Goal: Task Accomplishment & Management: Manage account settings

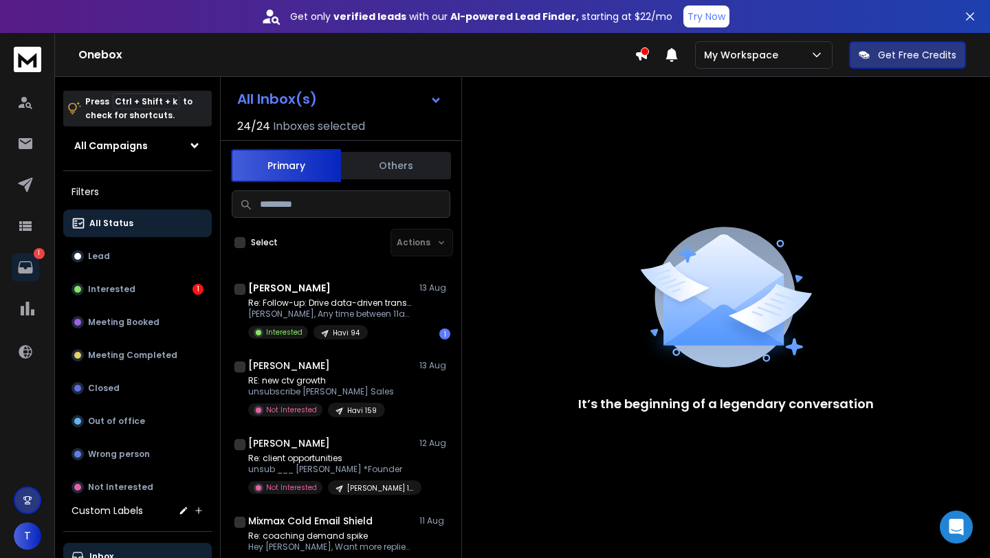
click at [107, 256] on p "Lead" at bounding box center [99, 256] width 22 height 11
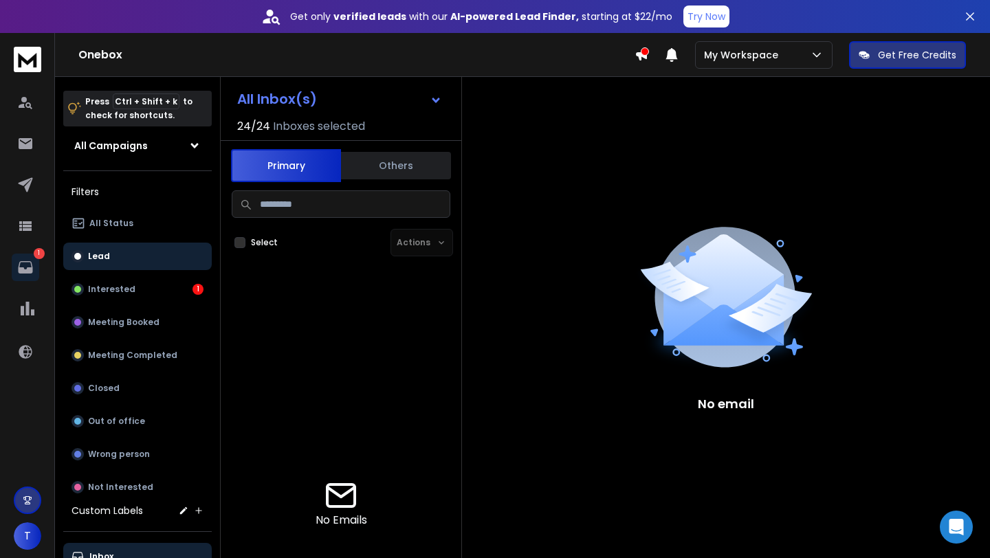
click at [107, 256] on p "Lead" at bounding box center [99, 256] width 22 height 11
click at [112, 235] on button "All Status" at bounding box center [137, 223] width 148 height 27
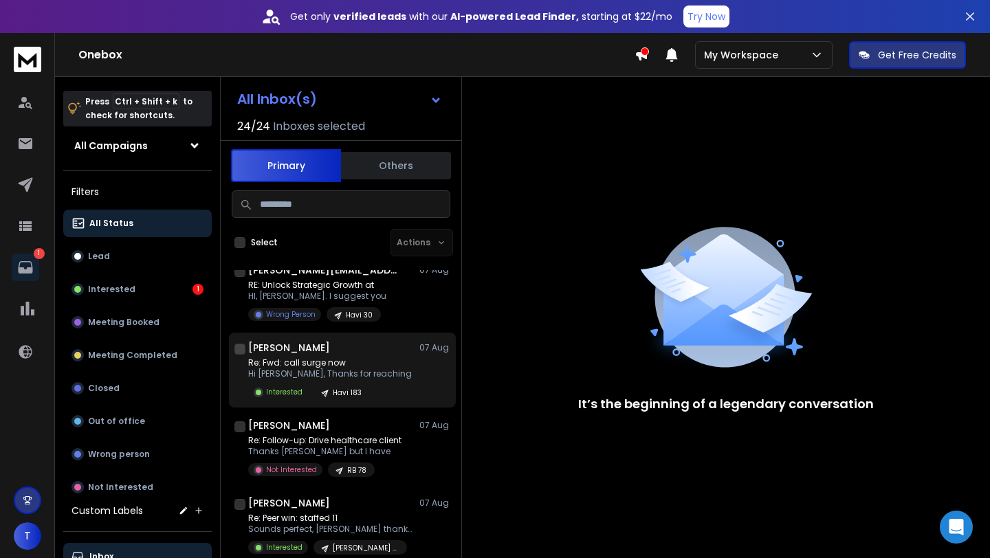
scroll to position [405, 0]
click at [328, 366] on p "Re: Fwd: call surge now" at bounding box center [330, 363] width 164 height 11
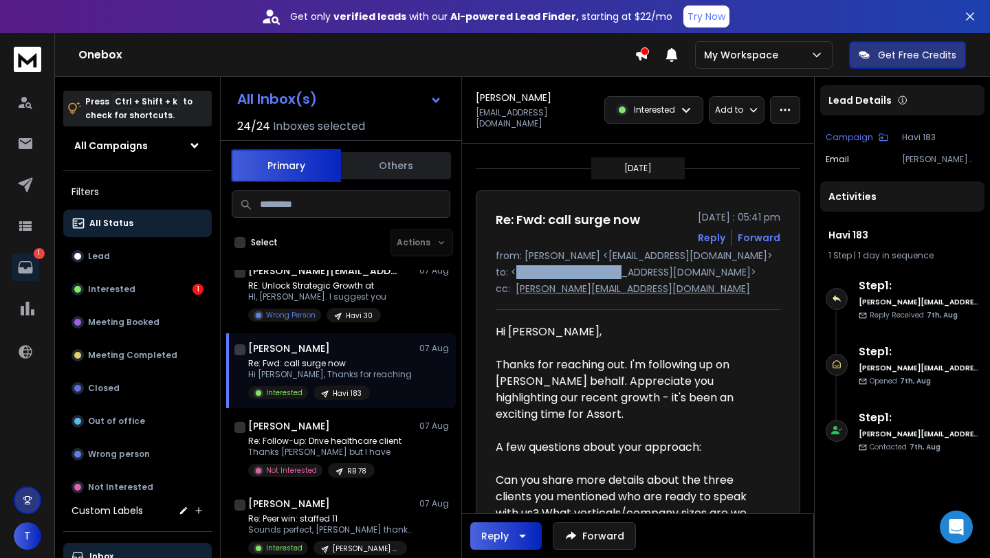
drag, startPoint x: 616, startPoint y: 262, endPoint x: 517, endPoint y: 255, distance: 98.5
click at [517, 265] on p "to: <michelle@cliead.pro>" at bounding box center [637, 272] width 285 height 14
copy p "michelle@cliead.pro"
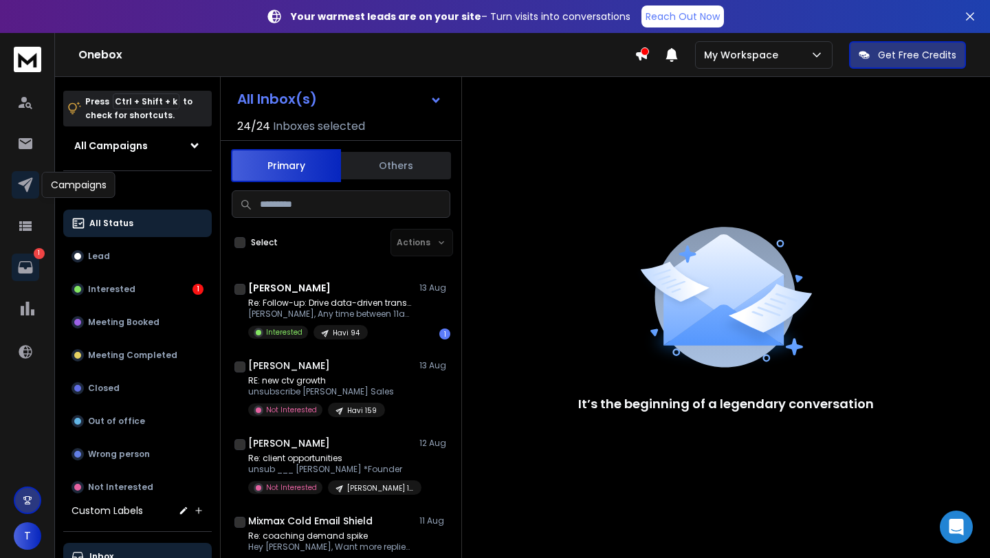
click at [23, 194] on link at bounding box center [25, 184] width 27 height 27
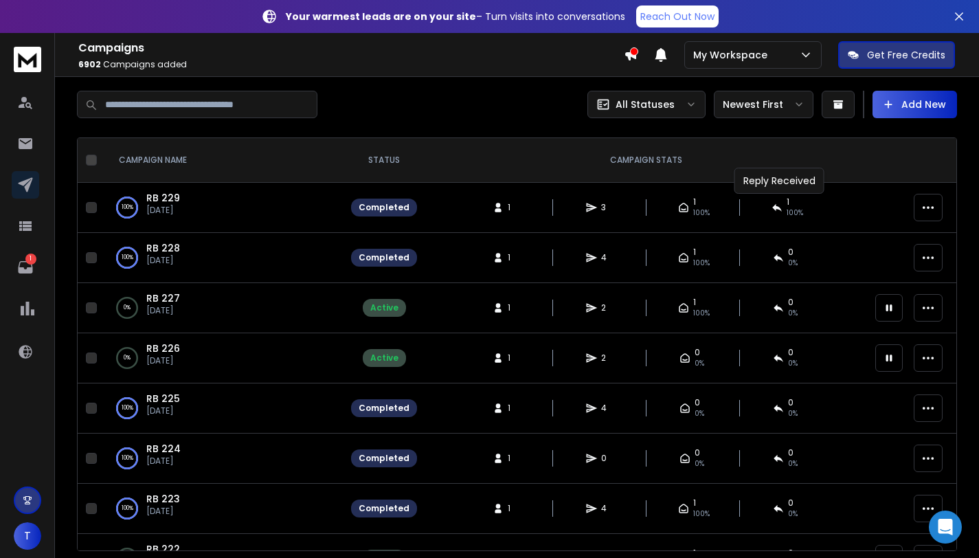
click at [771, 210] on icon at bounding box center [777, 207] width 12 height 12
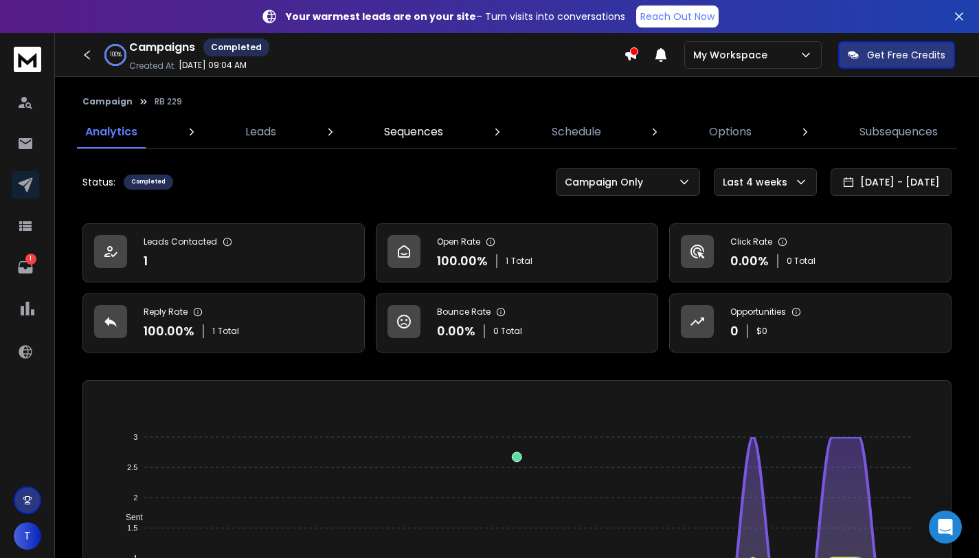
click at [414, 129] on p "Sequences" at bounding box center [413, 132] width 59 height 16
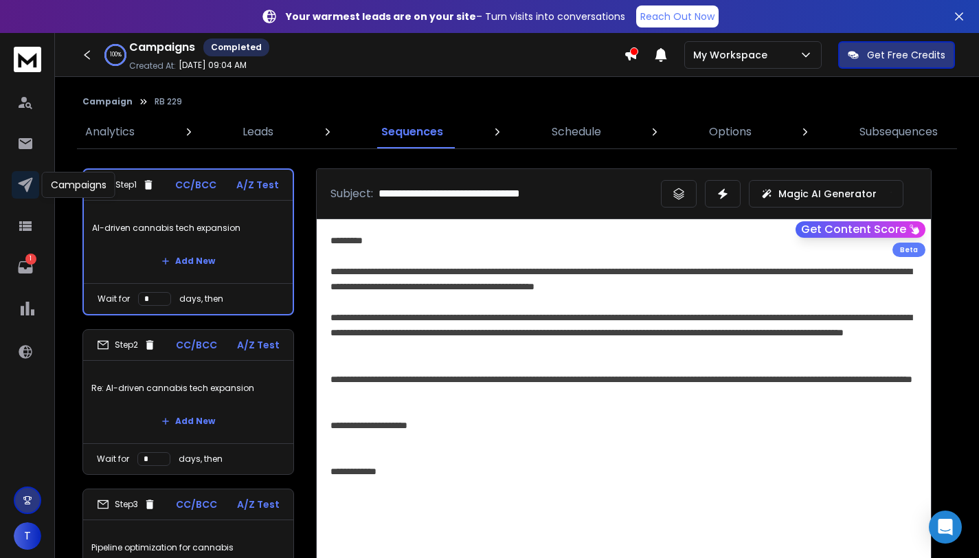
click at [19, 188] on icon at bounding box center [25, 185] width 16 height 16
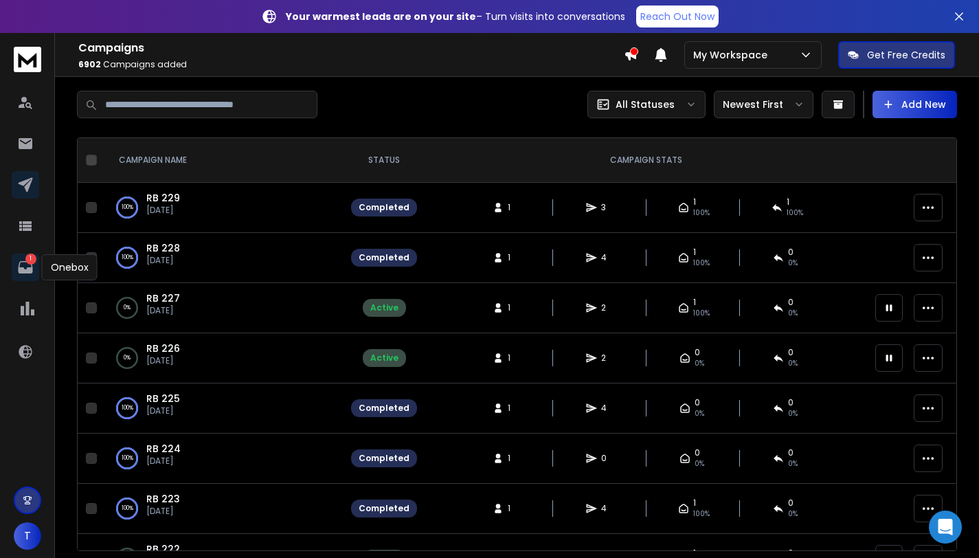
click at [23, 259] on icon at bounding box center [25, 267] width 16 height 16
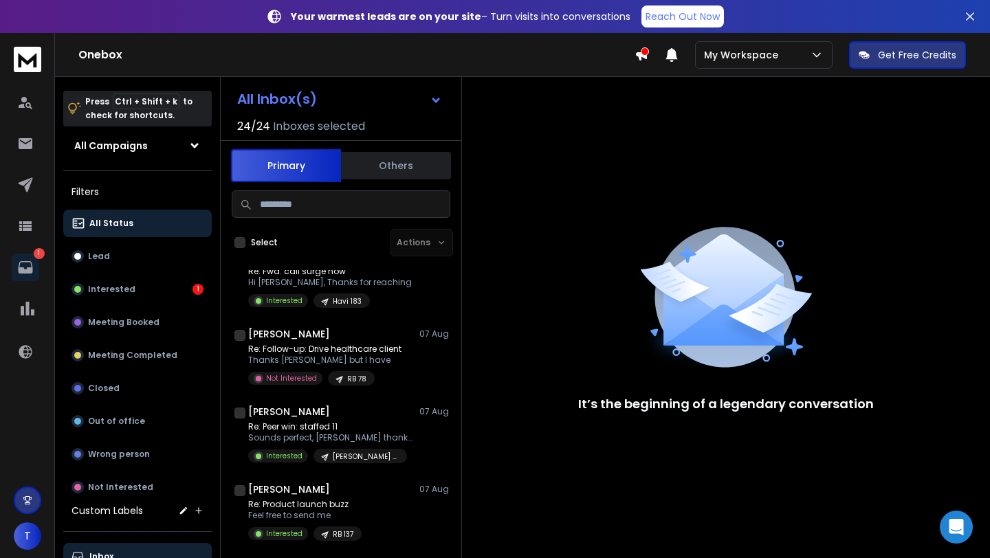
scroll to position [498, 0]
click at [399, 178] on button "Others" at bounding box center [396, 166] width 110 height 30
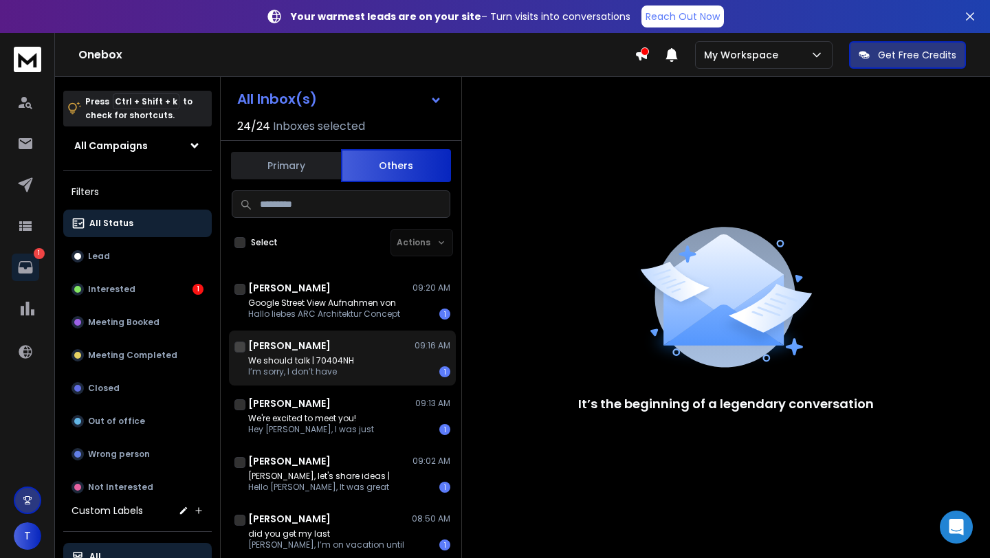
click at [347, 371] on p "I’m sorry, I don’t have" at bounding box center [301, 371] width 106 height 11
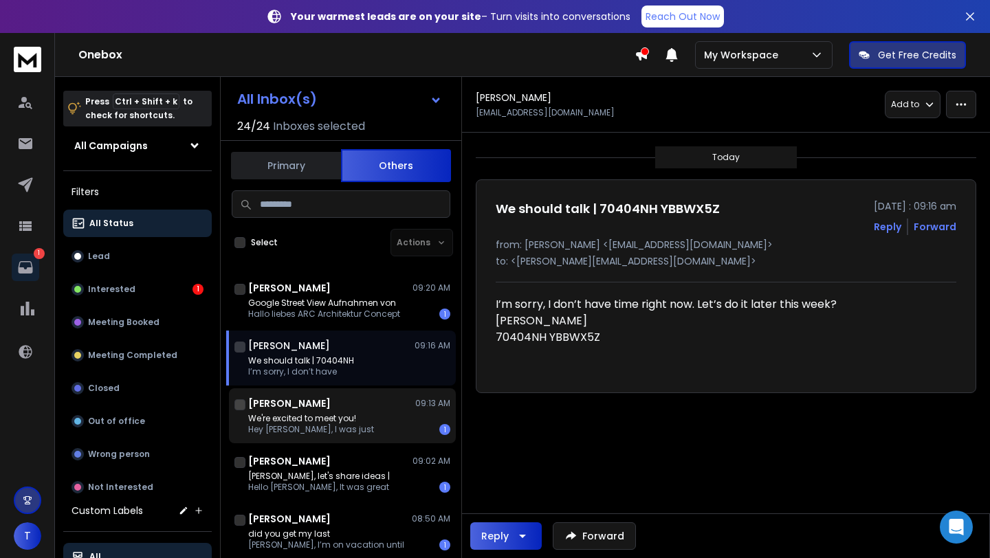
click at [346, 419] on p "We're excited to meet you!" at bounding box center [311, 418] width 126 height 11
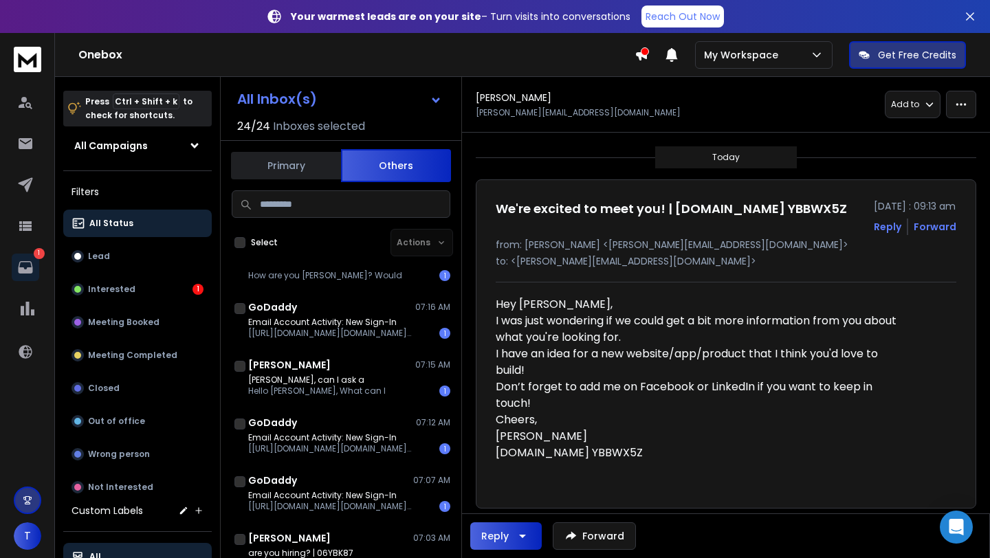
scroll to position [616, 0]
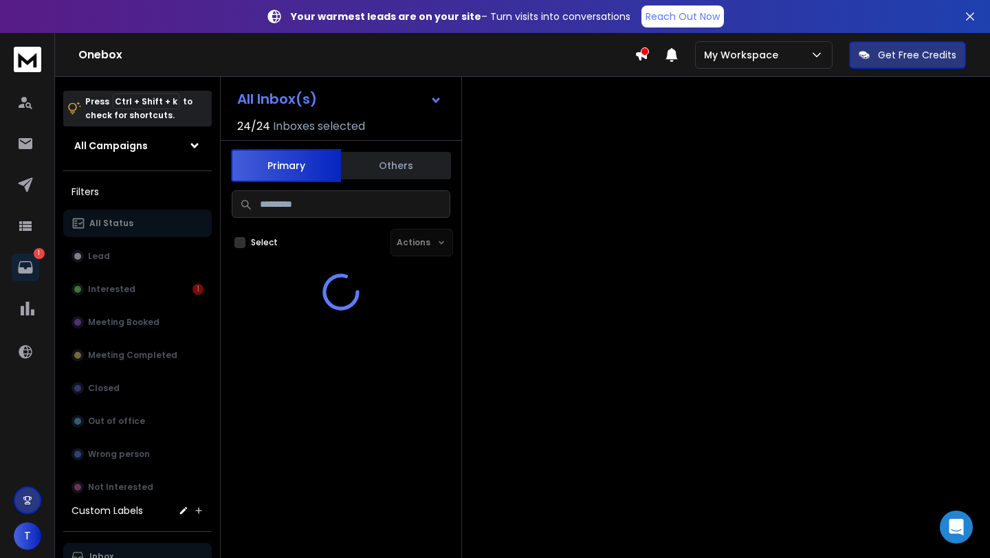
click at [306, 177] on button "Primary" at bounding box center [286, 165] width 110 height 33
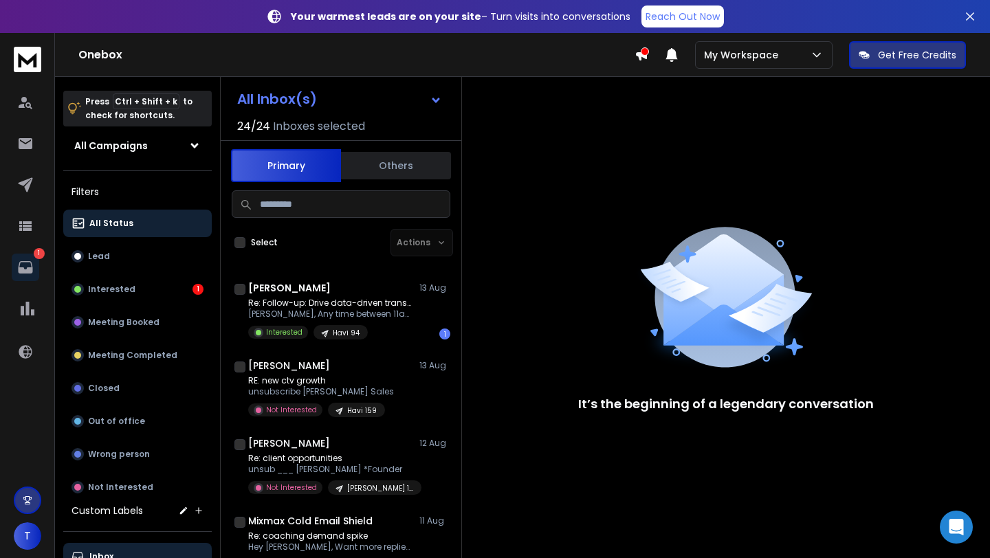
click at [295, 202] on input at bounding box center [341, 203] width 219 height 27
paste input "**********"
type input "**********"
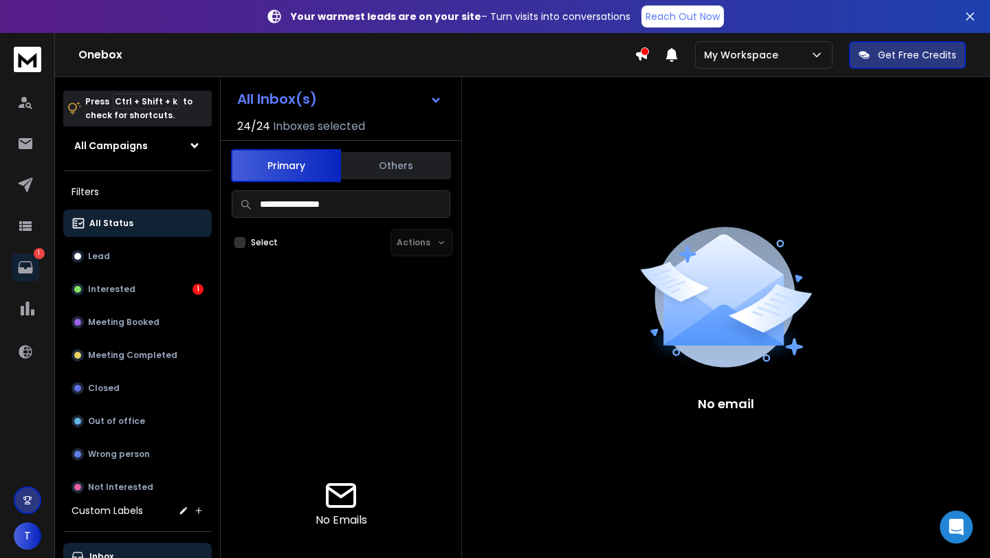
click at [258, 203] on input "**********" at bounding box center [341, 203] width 219 height 27
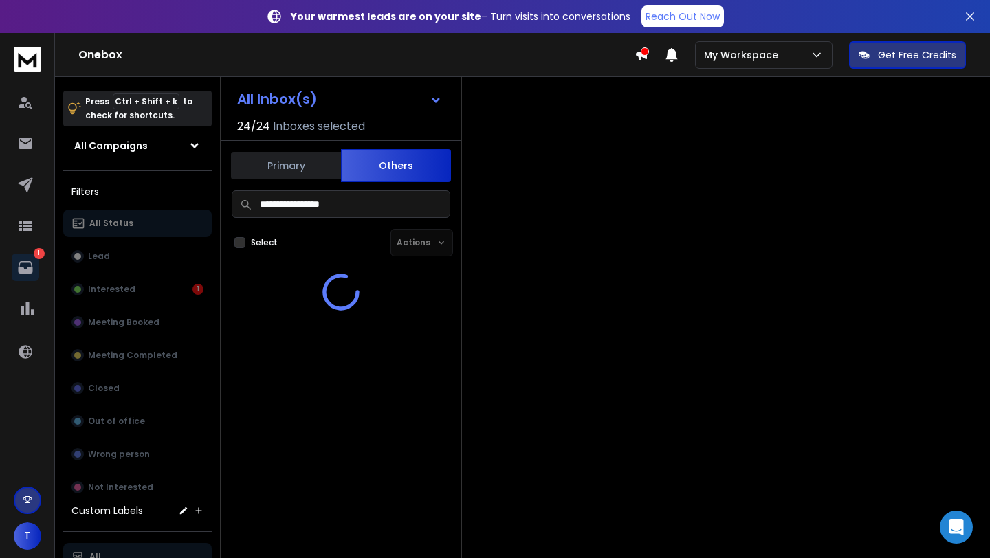
click at [393, 153] on button "Others" at bounding box center [396, 165] width 110 height 33
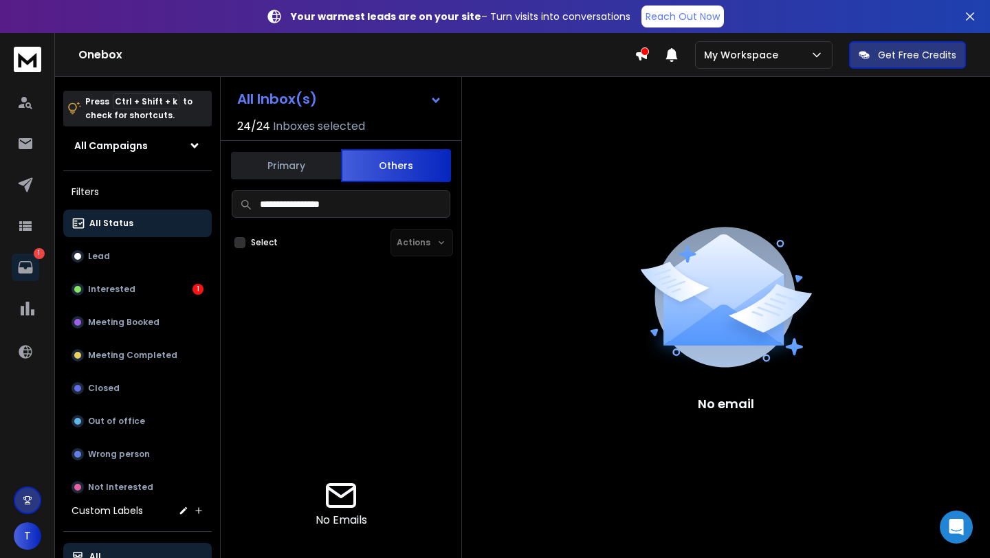
click at [361, 201] on input "**********" at bounding box center [341, 203] width 219 height 27
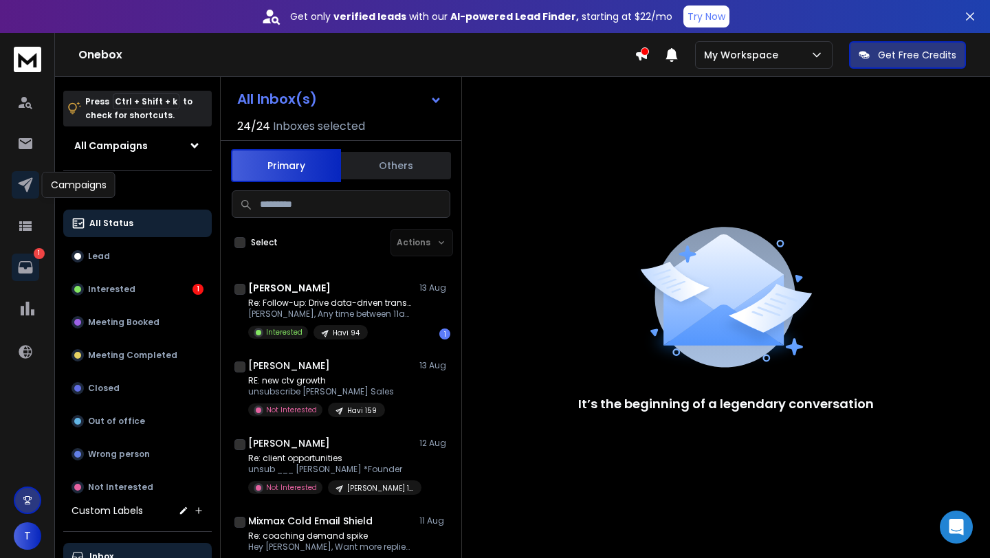
click at [25, 181] on icon at bounding box center [25, 184] width 14 height 14
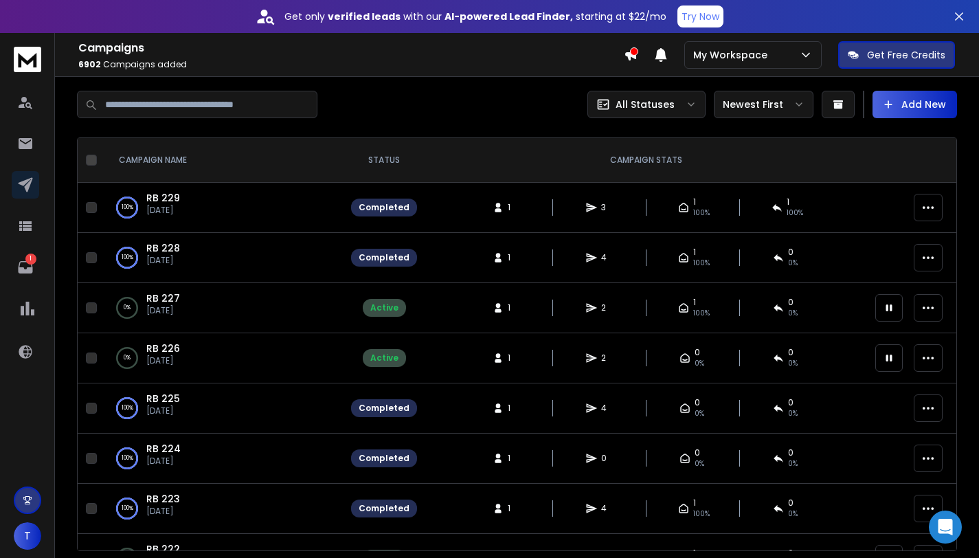
click at [386, 159] on th "STATUS" at bounding box center [384, 160] width 82 height 45
click at [773, 214] on div "1 100 %" at bounding box center [786, 208] width 41 height 22
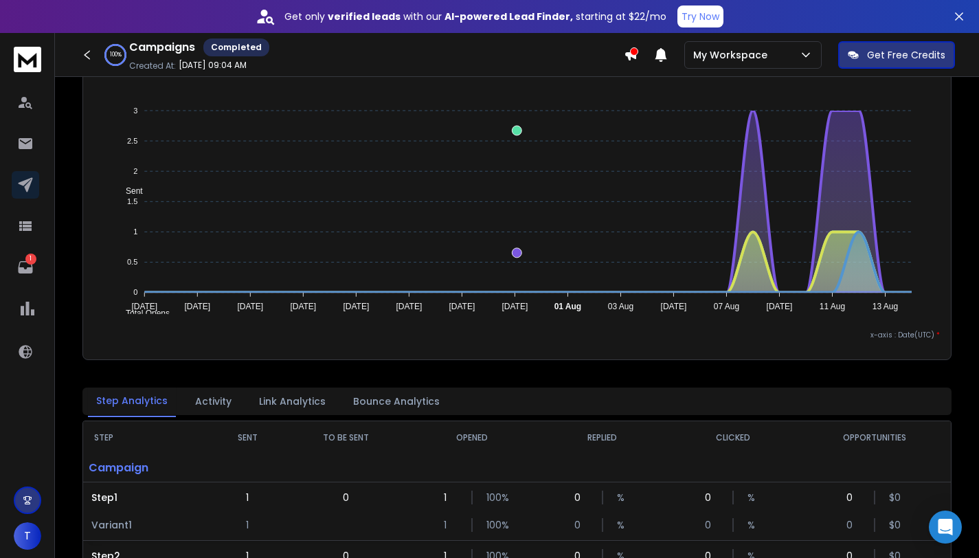
scroll to position [451, 0]
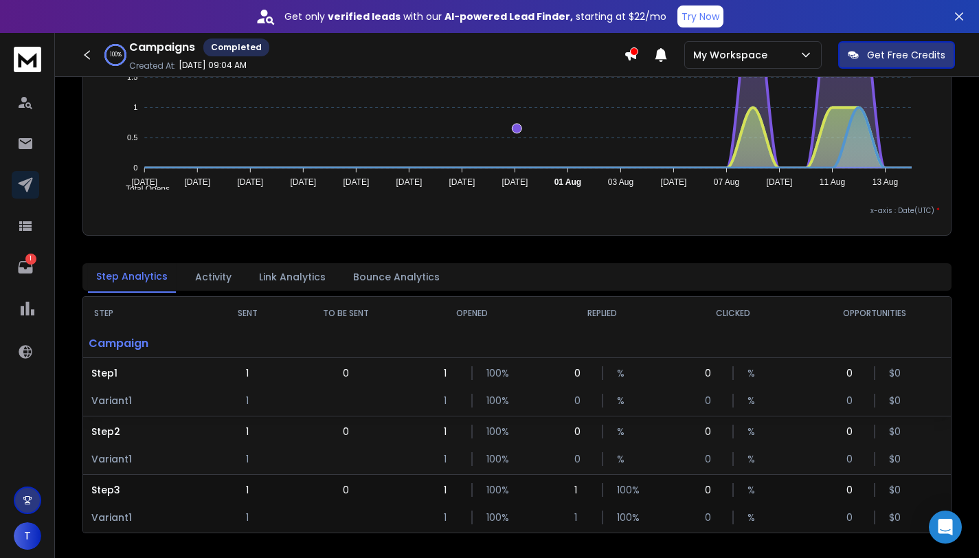
click at [333, 487] on div "0" at bounding box center [345, 490] width 105 height 14
click at [132, 498] on div "Step 3 Variant 1" at bounding box center [146, 503] width 111 height 41
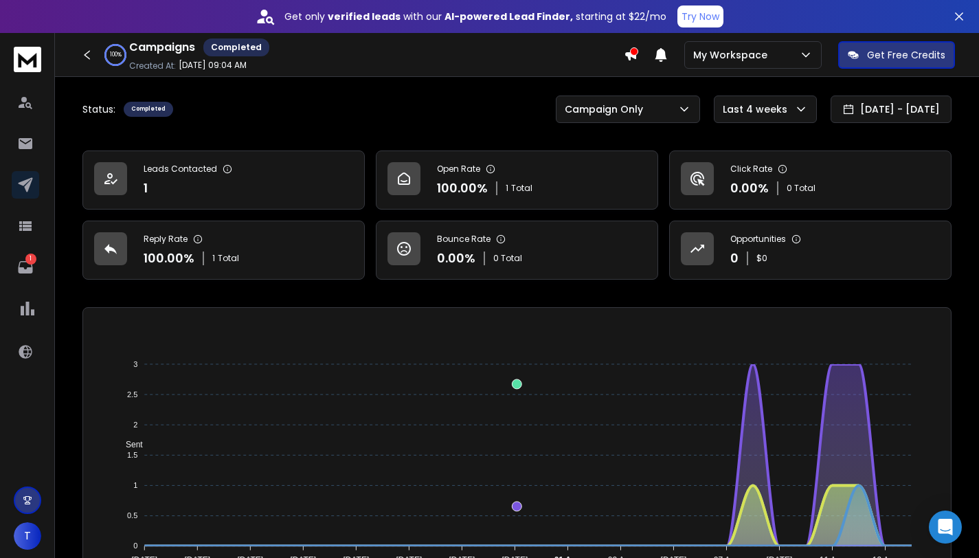
scroll to position [0, 0]
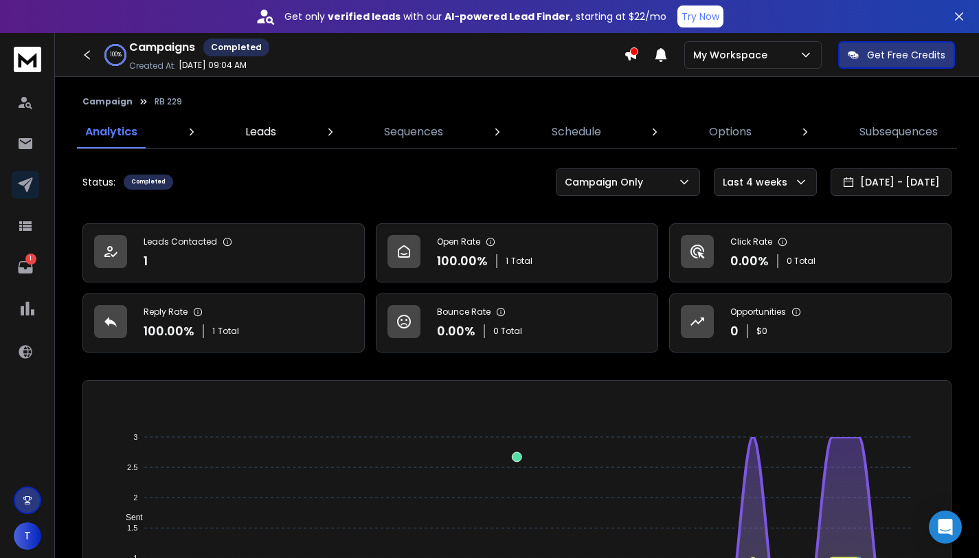
click at [271, 132] on p "Leads" at bounding box center [260, 132] width 31 height 16
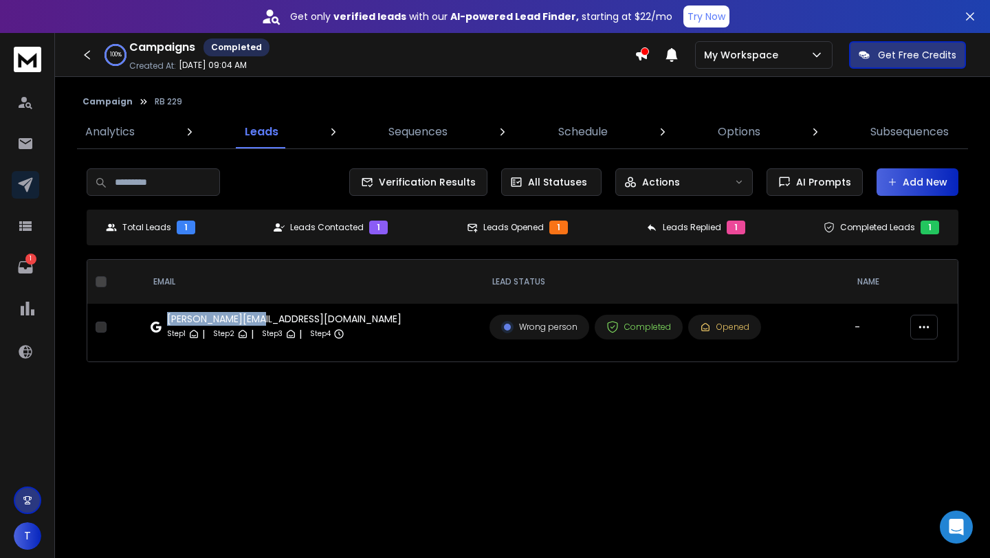
drag, startPoint x: 277, startPoint y: 321, endPoint x: 167, endPoint y: 311, distance: 110.4
click at [167, 311] on td "shane@prelude.pro Step 1 | Step 2 | Step 3 | Step 4" at bounding box center [311, 327] width 339 height 47
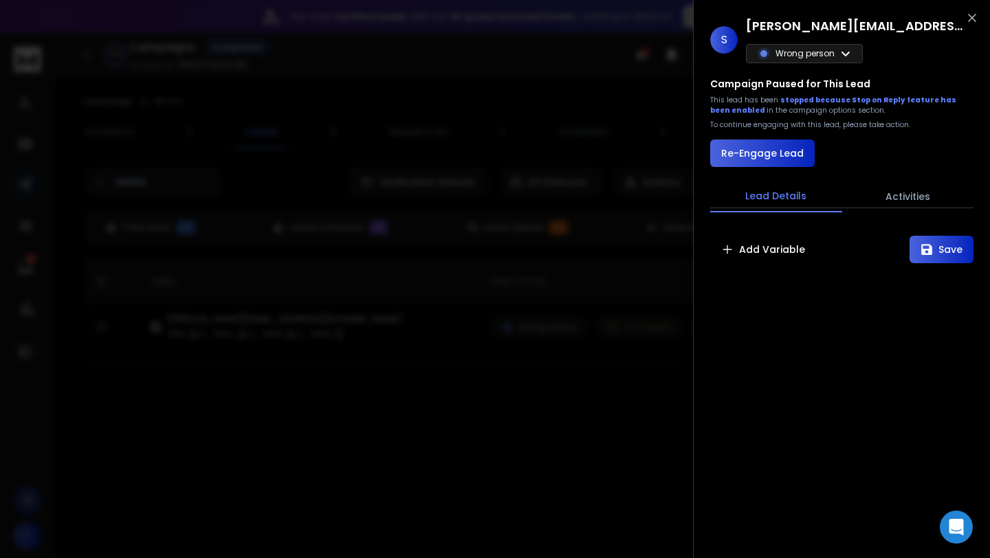
click at [838, 28] on h1 "shane@prelude.pro" at bounding box center [856, 25] width 220 height 19
copy h1 "shane@prelude.pro"
click at [515, 359] on div at bounding box center [495, 279] width 990 height 558
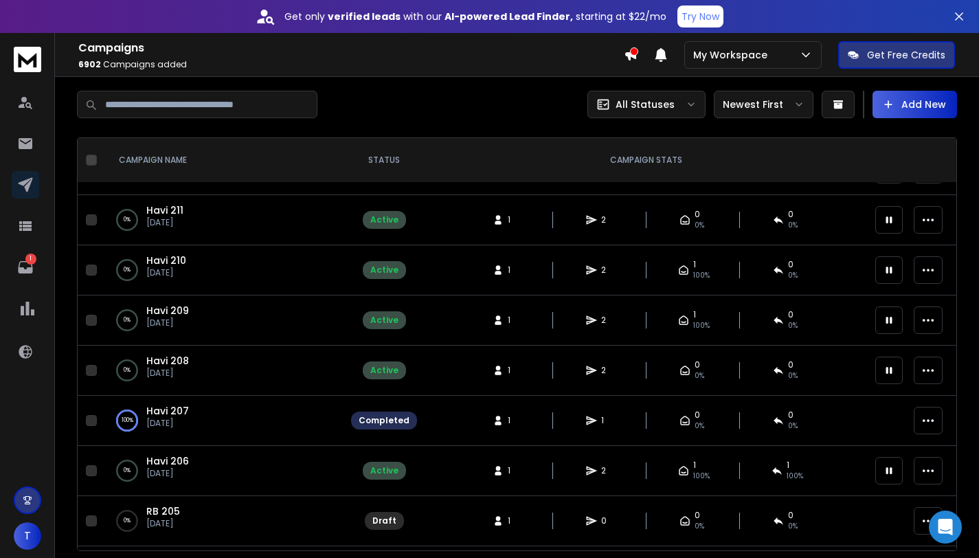
scroll to position [2173, 0]
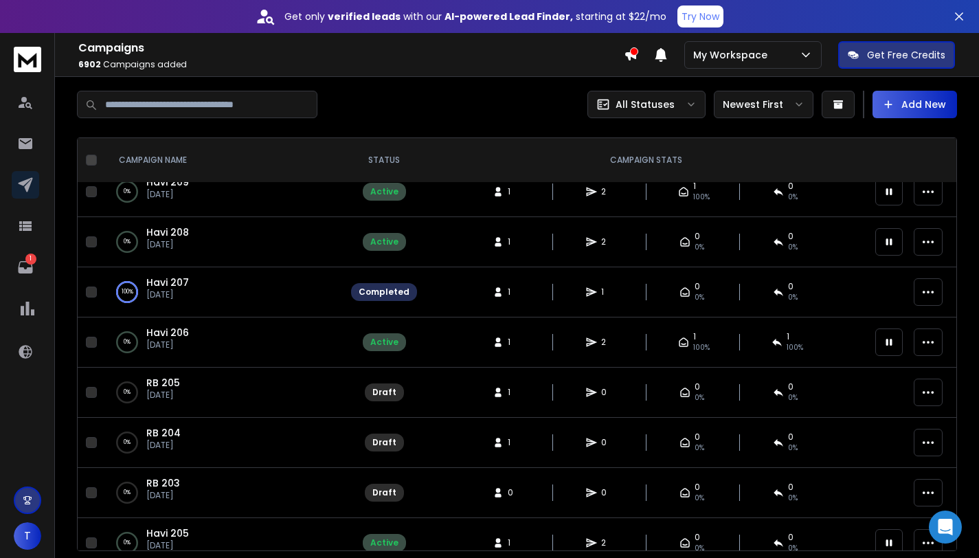
click at [177, 341] on p "6 days ago" at bounding box center [167, 344] width 43 height 11
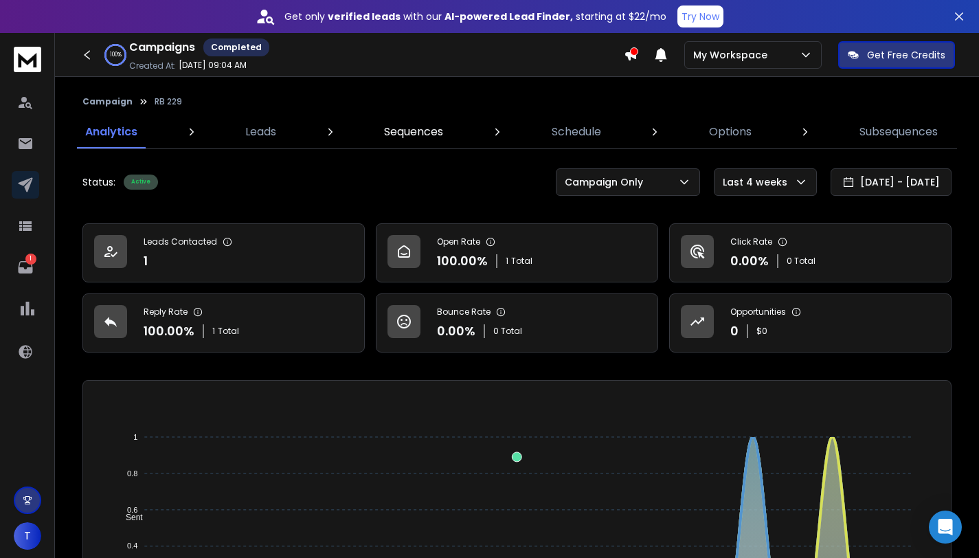
click at [408, 142] on link "Sequences" at bounding box center [414, 131] width 76 height 33
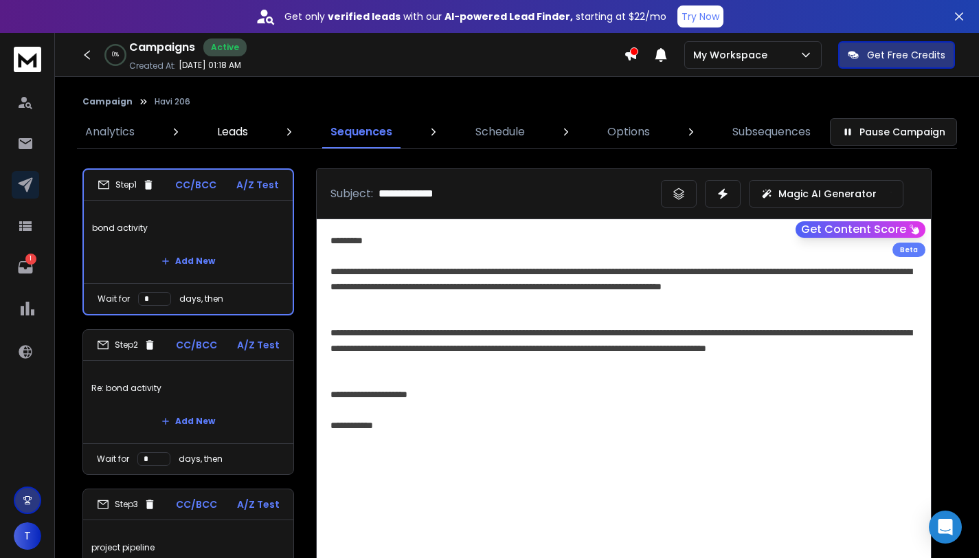
click at [243, 137] on p "Leads" at bounding box center [232, 132] width 31 height 16
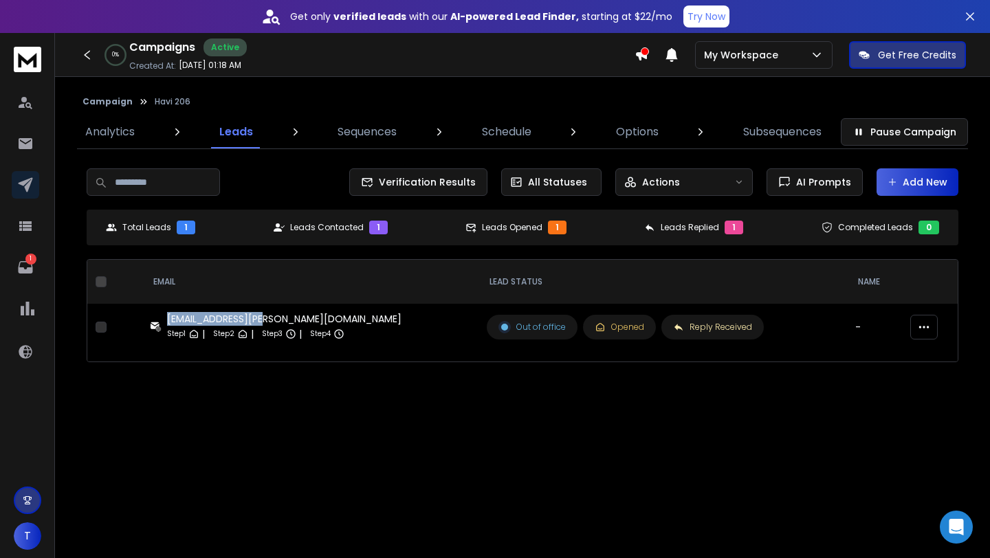
drag, startPoint x: 280, startPoint y: 320, endPoint x: 166, endPoint y: 313, distance: 115.0
click at [166, 313] on div "gweeks@ziegler.com Step 1 | Step 2 | Step 3 | Step 4" at bounding box center [310, 327] width 319 height 30
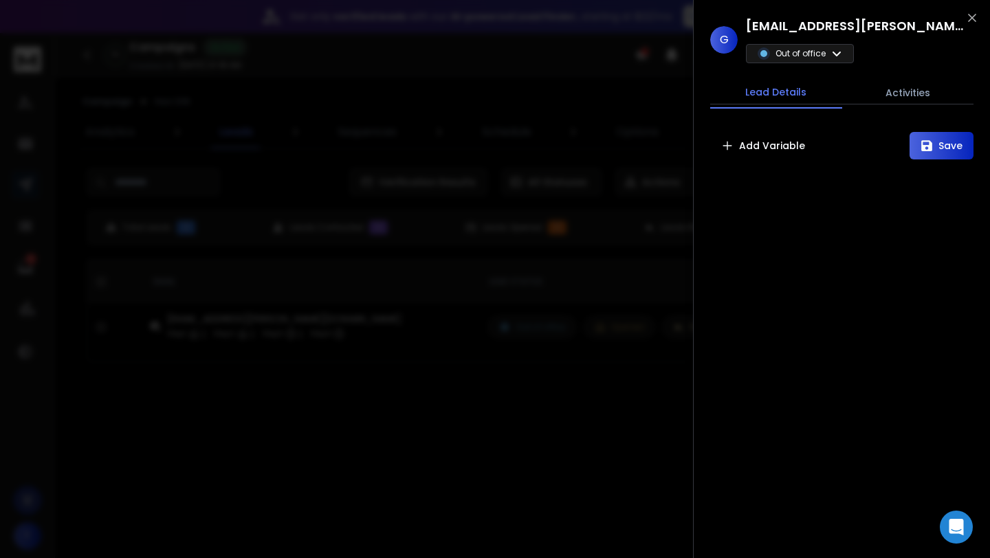
click at [74, 129] on div at bounding box center [495, 279] width 990 height 558
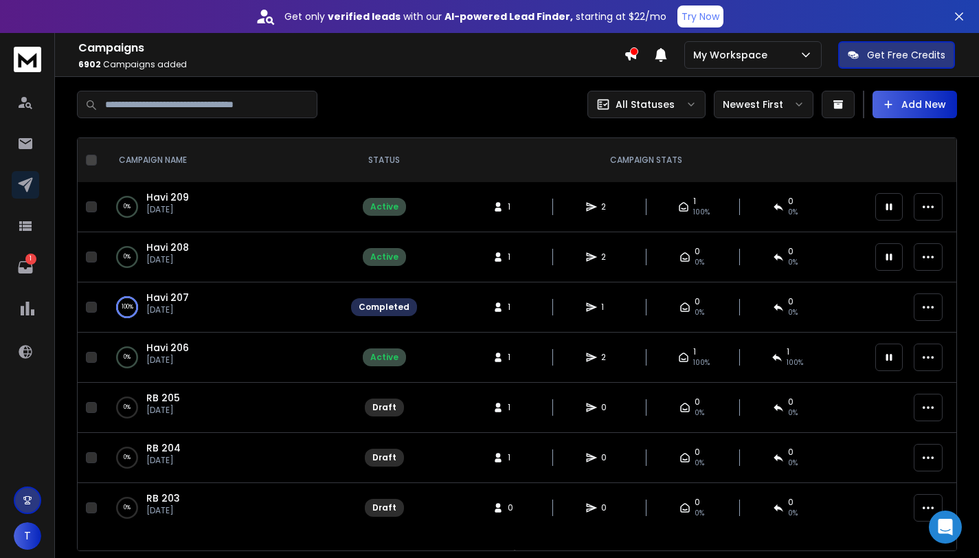
scroll to position [2159, 0]
click at [177, 346] on span "Havi 206" at bounding box center [167, 347] width 43 height 14
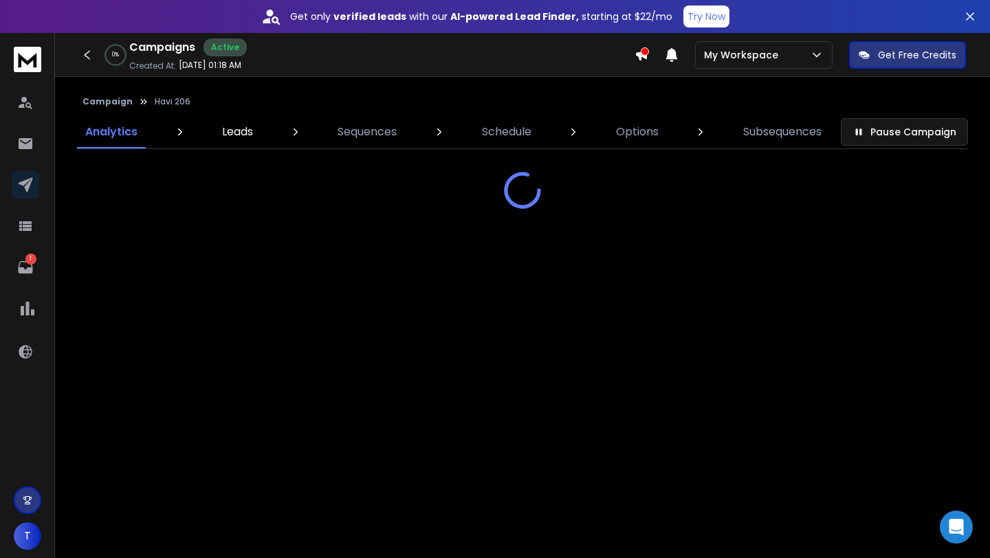
click at [250, 132] on p "Leads" at bounding box center [237, 132] width 31 height 16
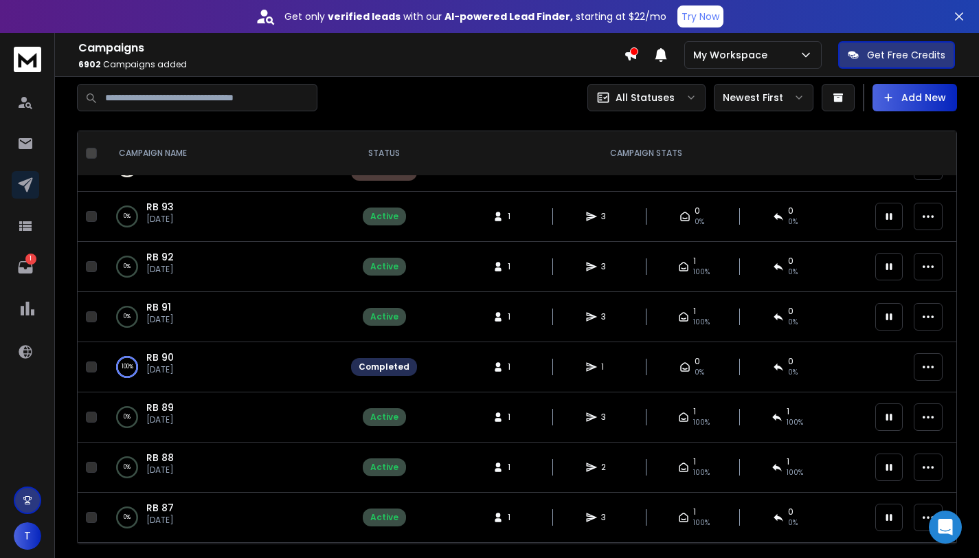
scroll to position [14534, 0]
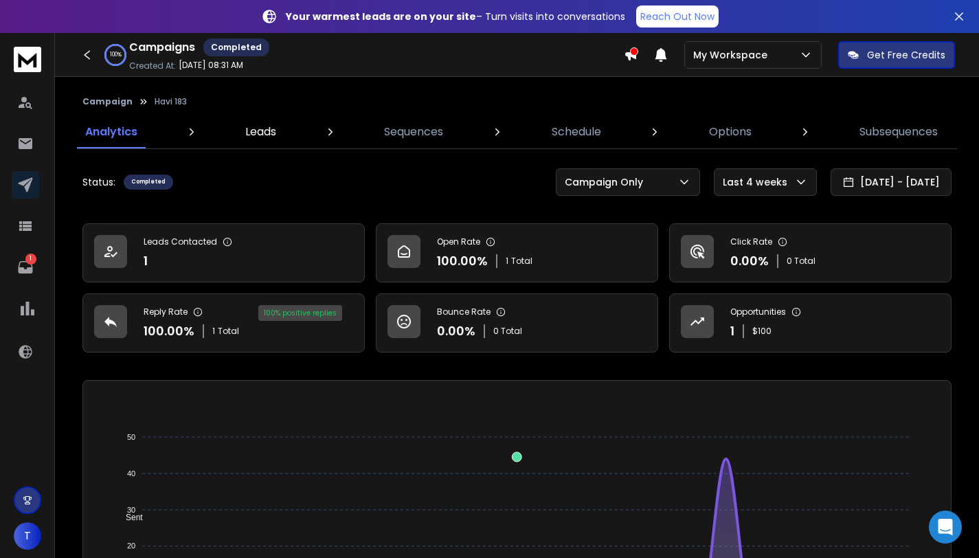
click at [260, 131] on p "Leads" at bounding box center [260, 132] width 31 height 16
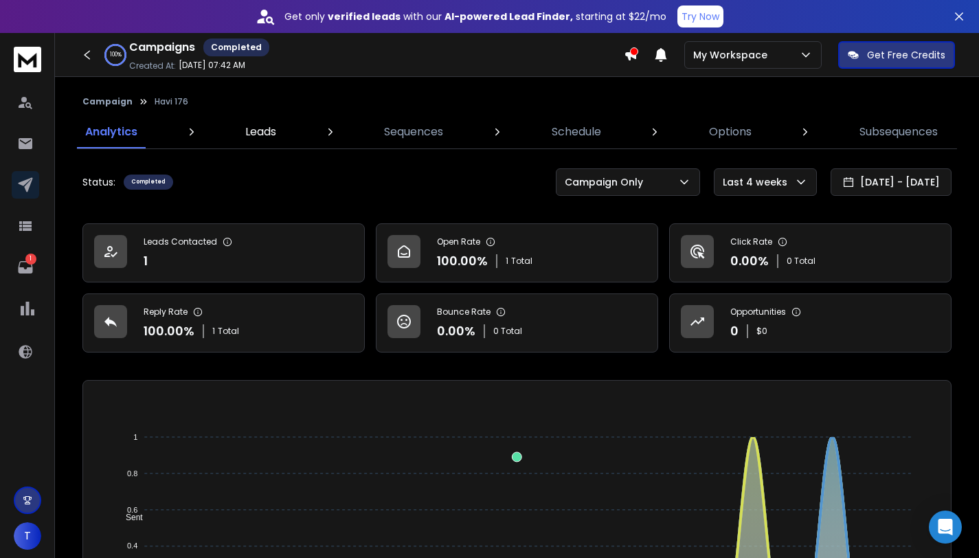
click p "Leads"
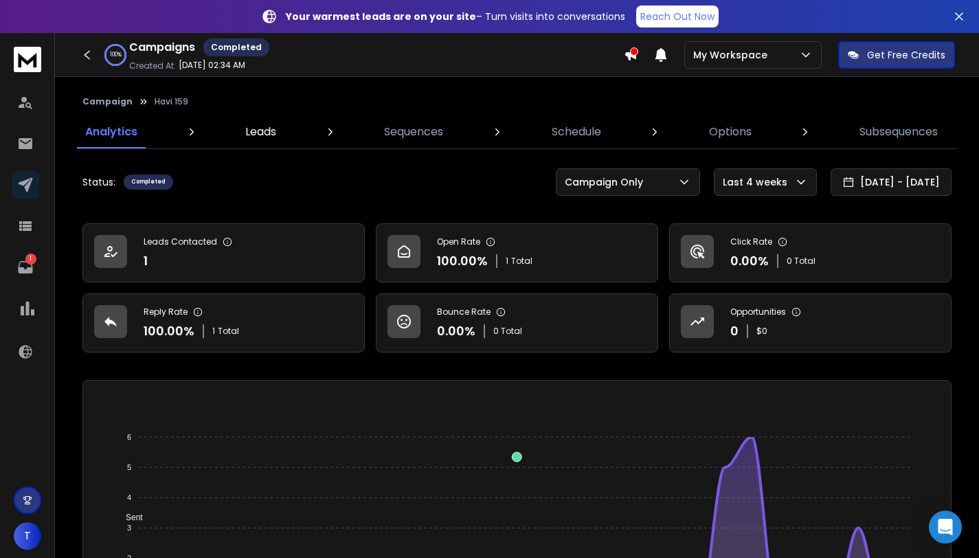
click at [245, 135] on p "Leads" at bounding box center [260, 132] width 31 height 16
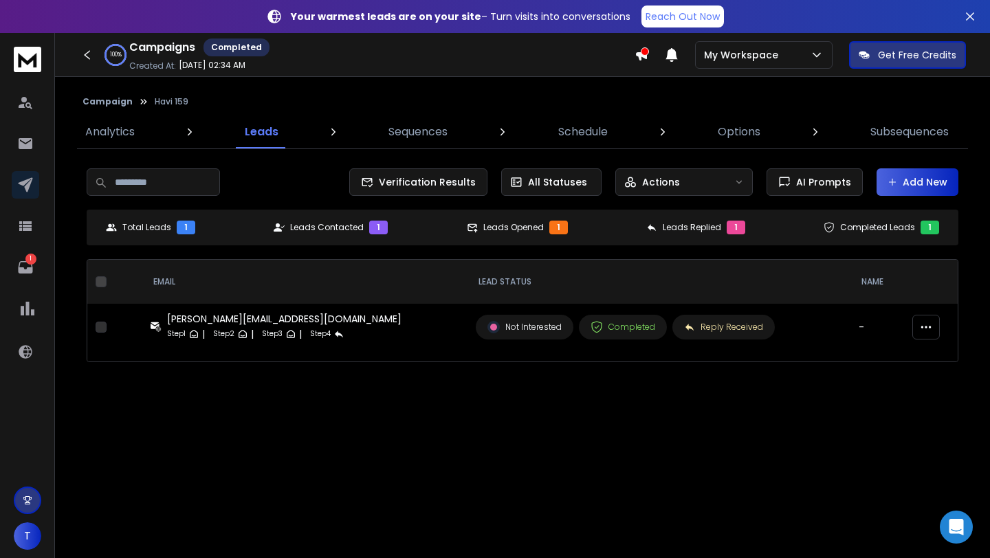
click at [487, 328] on span at bounding box center [493, 327] width 12 height 12
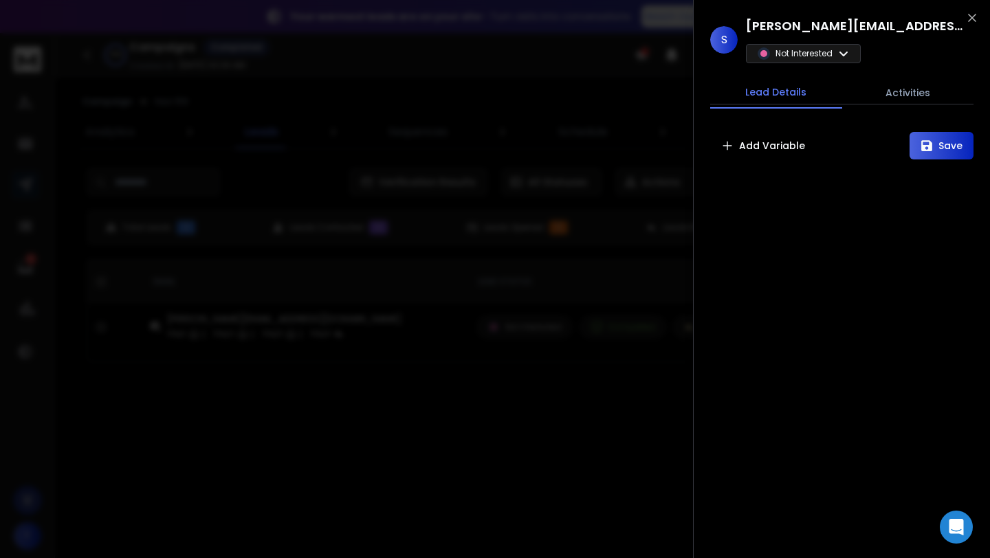
click at [468, 363] on div at bounding box center [495, 279] width 990 height 558
